Goal: Task Accomplishment & Management: Use online tool/utility

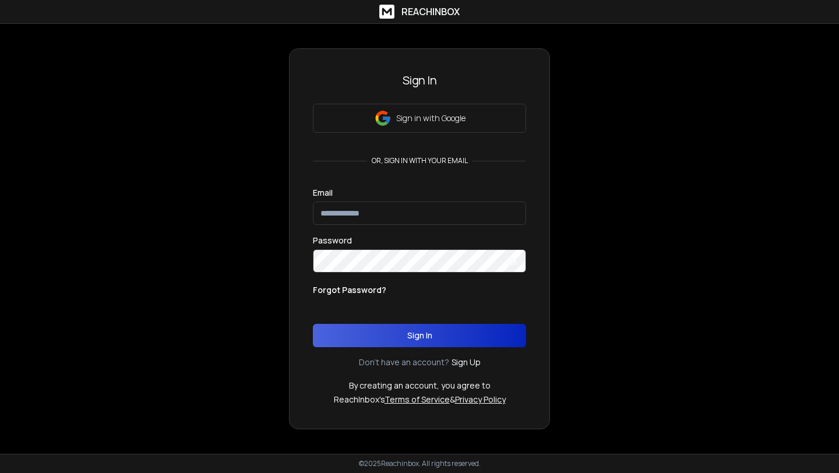
type input "**********"
click at [375, 330] on button "Sign In" at bounding box center [419, 335] width 213 height 23
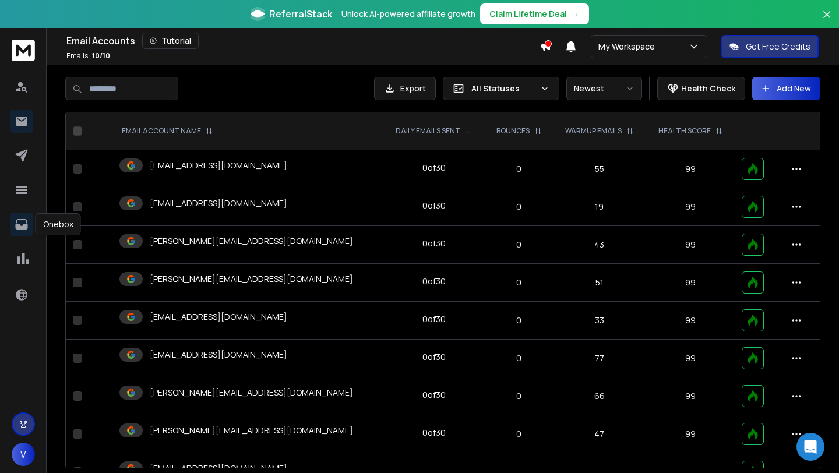
click at [25, 223] on icon at bounding box center [22, 224] width 14 height 14
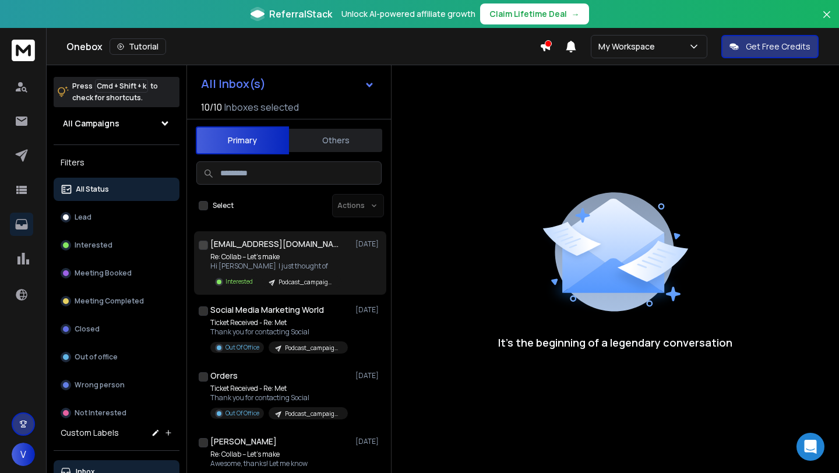
click at [263, 259] on p "Re: Collab – Let’s make" at bounding box center [275, 256] width 131 height 9
